Goal: Task Accomplishment & Management: Use online tool/utility

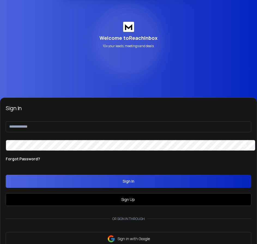
drag, startPoint x: 78, startPoint y: 120, endPoint x: 78, endPoint y: 124, distance: 4.4
click at [78, 123] on div at bounding box center [129, 125] width 246 height 13
click at [78, 124] on input "email" at bounding box center [129, 126] width 246 height 11
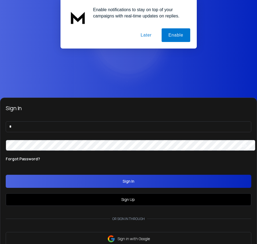
type input "**********"
drag, startPoint x: 187, startPoint y: 175, endPoint x: 189, endPoint y: 179, distance: 4.6
click at [189, 179] on button "Sign In" at bounding box center [129, 181] width 246 height 13
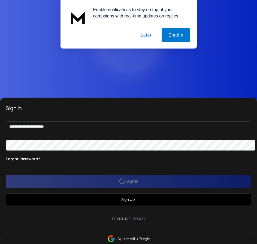
click at [190, 178] on div "Sign In Sign Up" at bounding box center [129, 190] width 246 height 31
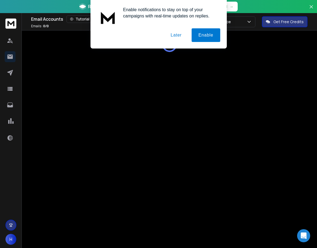
click at [176, 36] on button "Later" at bounding box center [176, 35] width 25 height 14
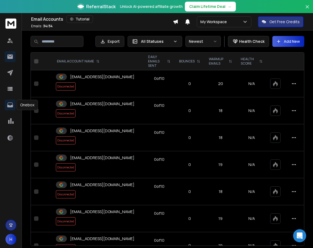
click at [14, 106] on link at bounding box center [10, 104] width 11 height 11
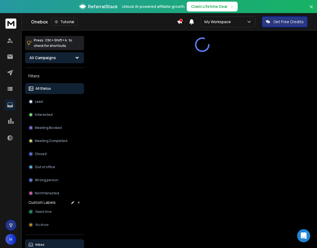
click at [61, 58] on button "All Campaigns" at bounding box center [54, 57] width 59 height 11
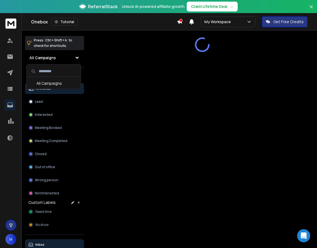
click at [155, 134] on div "Press Ctrl + Shift + k to check for shortcuts. All Campaigns All Campaigns Filt…" at bounding box center [169, 155] width 295 height 248
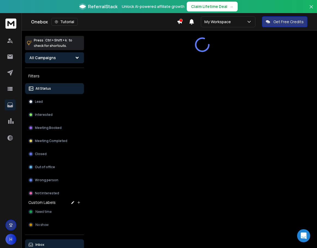
click at [57, 59] on button "All Campaigns" at bounding box center [54, 57] width 59 height 11
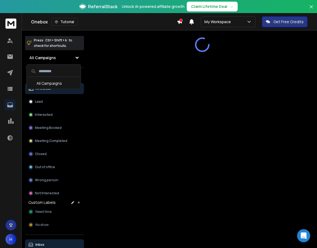
click at [131, 70] on div "Press Ctrl + Shift + k to check for shortcuts. All Campaigns All Campaigns Filt…" at bounding box center [169, 155] width 295 height 248
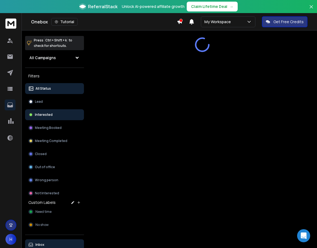
click at [64, 113] on button "Interested" at bounding box center [54, 114] width 59 height 11
click at [62, 113] on button "Interested" at bounding box center [54, 114] width 59 height 11
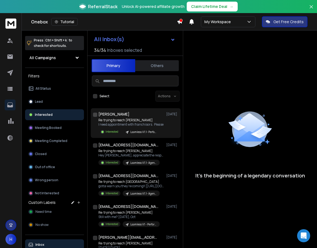
click at [143, 125] on p "I need appointment with franchisors. Please" at bounding box center [130, 124] width 65 height 4
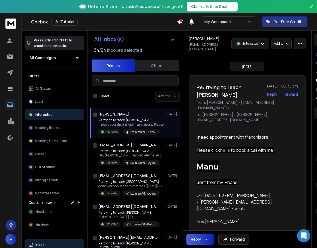
copy div "franchisors"
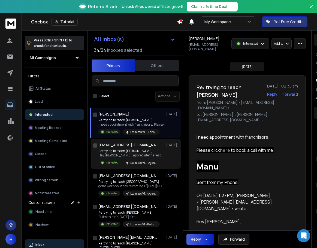
click at [137, 150] on p "Re: trying to reach [PERSON_NAME]" at bounding box center [130, 151] width 65 height 4
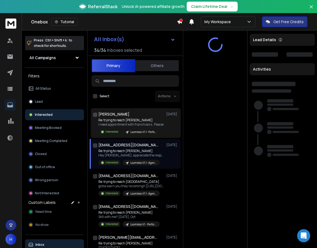
click at [138, 120] on p "Re: trying to reach [PERSON_NAME]" at bounding box center [130, 120] width 65 height 4
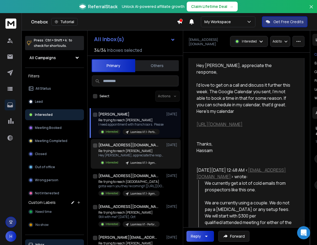
scroll to position [54, 0]
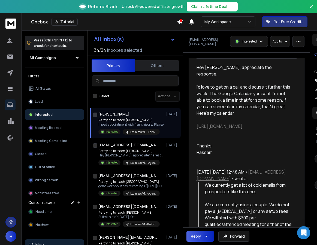
click at [119, 117] on div "[PERSON_NAME] [DATE] Re: trying to reach Manu I need appointment with franchiso…" at bounding box center [138, 122] width 80 height 23
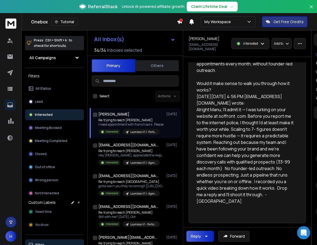
scroll to position [4, 0]
